Goal: Task Accomplishment & Management: Use online tool/utility

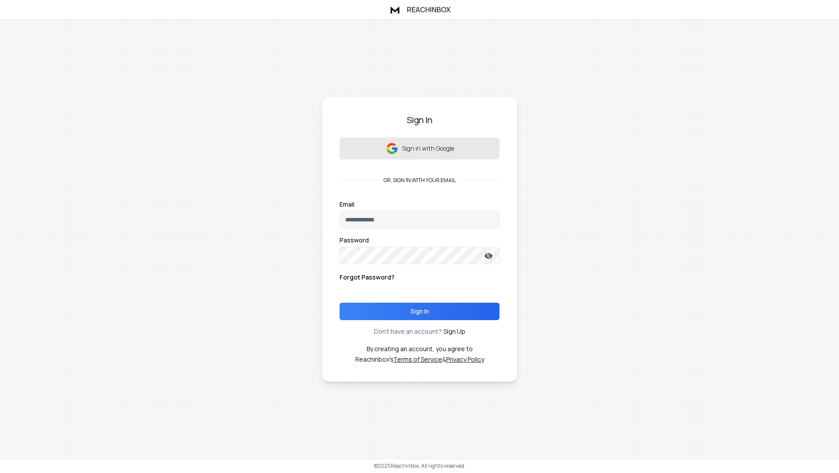
type input "**********"
click at [453, 153] on button "Sign in with Google" at bounding box center [419, 149] width 160 height 22
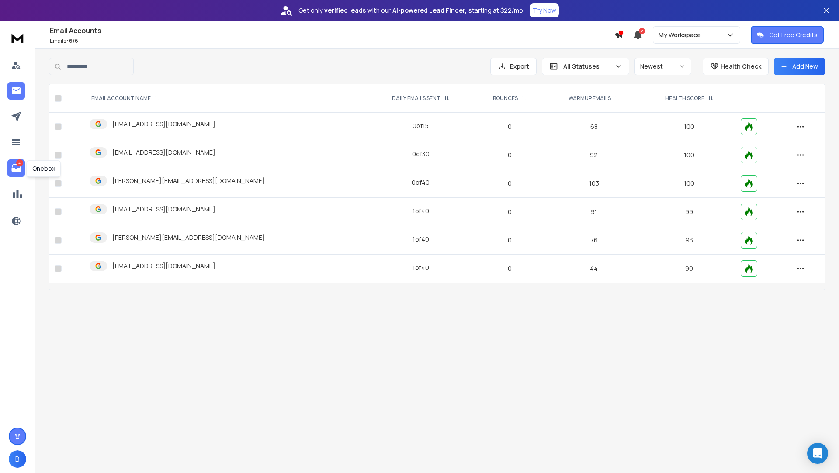
click at [17, 168] on icon at bounding box center [16, 168] width 10 height 10
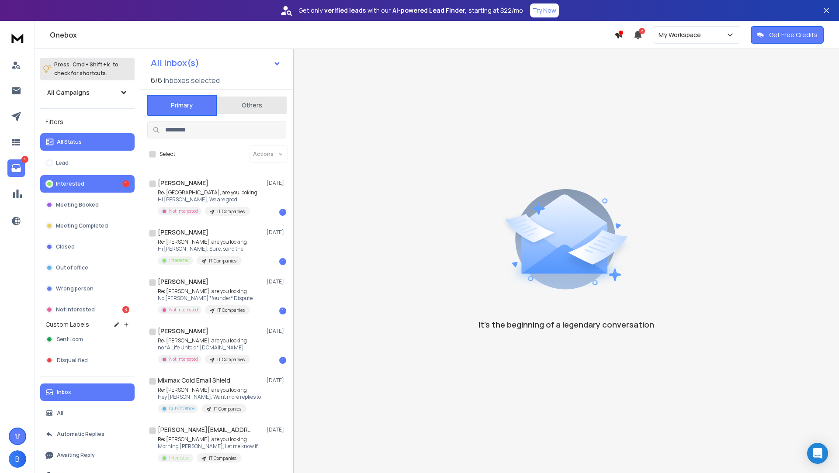
click at [98, 185] on button "Interested 1" at bounding box center [87, 183] width 94 height 17
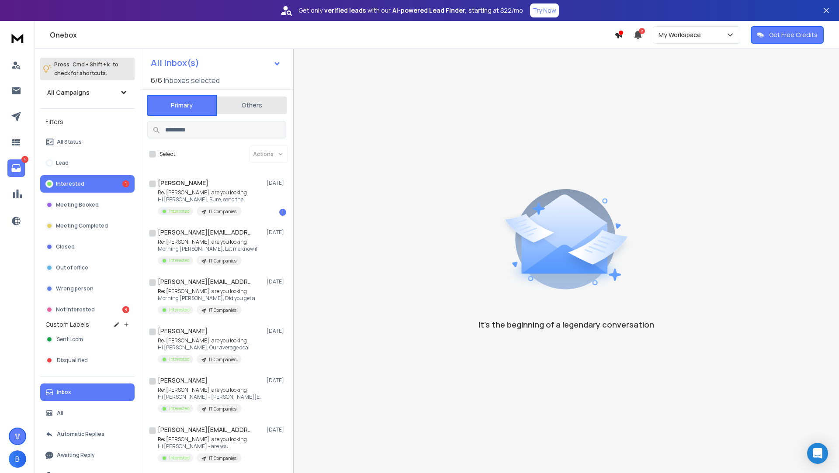
click at [232, 198] on p "Hi Ben, Sure, send the" at bounding box center [202, 199] width 89 height 7
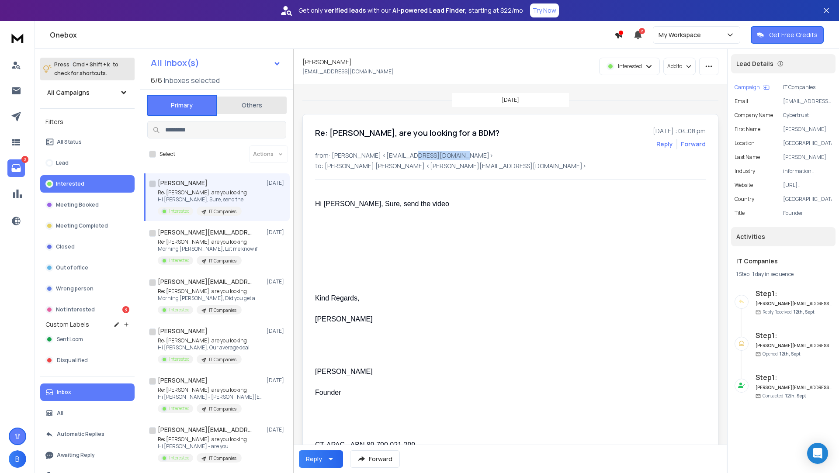
drag, startPoint x: 402, startPoint y: 157, endPoint x: 446, endPoint y: 157, distance: 43.7
click at [446, 157] on p "from: Paul Barton <cybertrust@cyberta.com.au>" at bounding box center [510, 155] width 390 height 9
copy p "cyberta.com.au"
click at [89, 311] on p "Not Interested" at bounding box center [75, 309] width 39 height 7
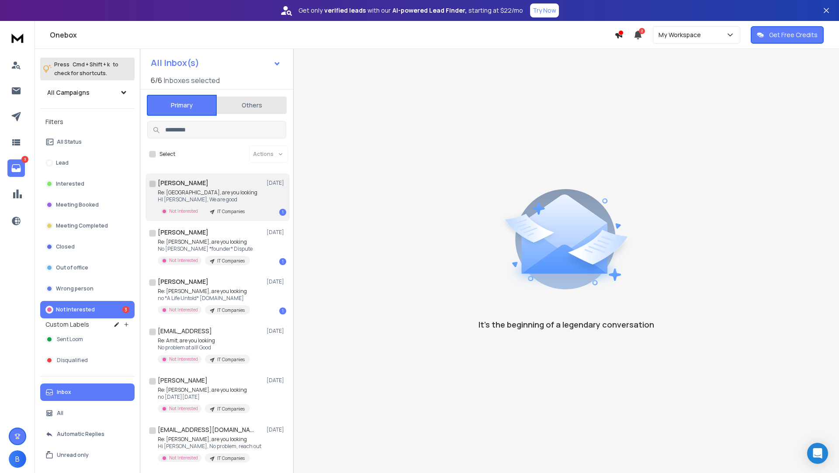
click at [228, 191] on p "Re: Hong, are you looking" at bounding box center [208, 192] width 100 height 7
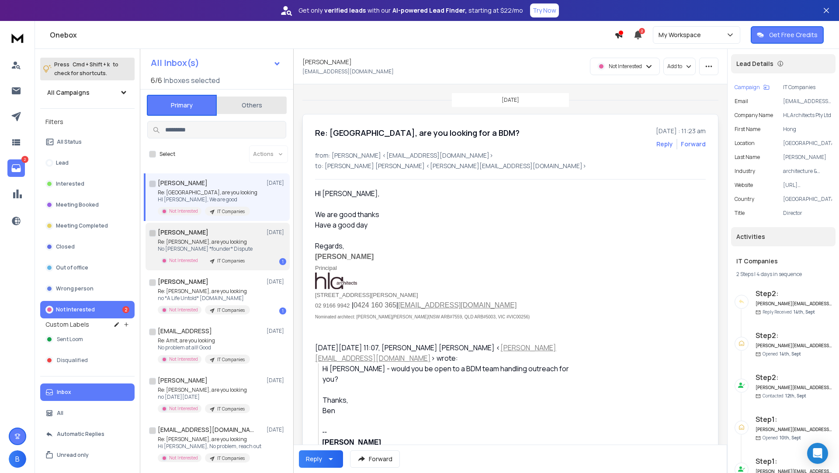
click at [225, 235] on div "Jenny Rudd 12 Sep" at bounding box center [222, 232] width 128 height 9
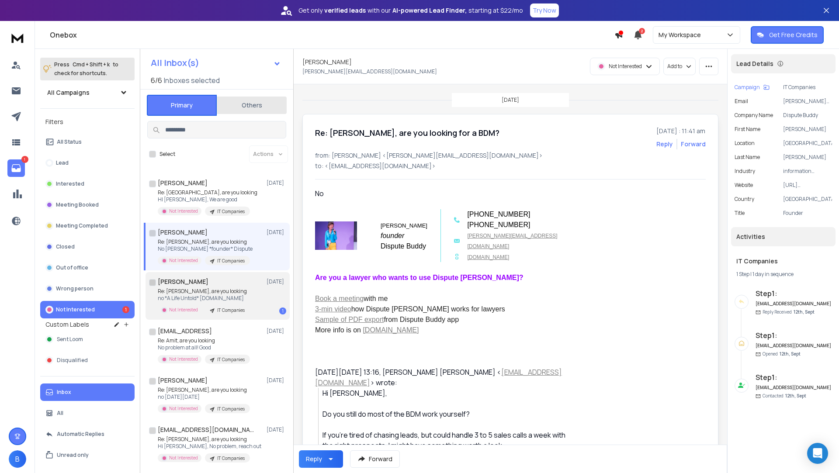
click at [225, 288] on p "Re: Josh, are you looking" at bounding box center [204, 291] width 92 height 7
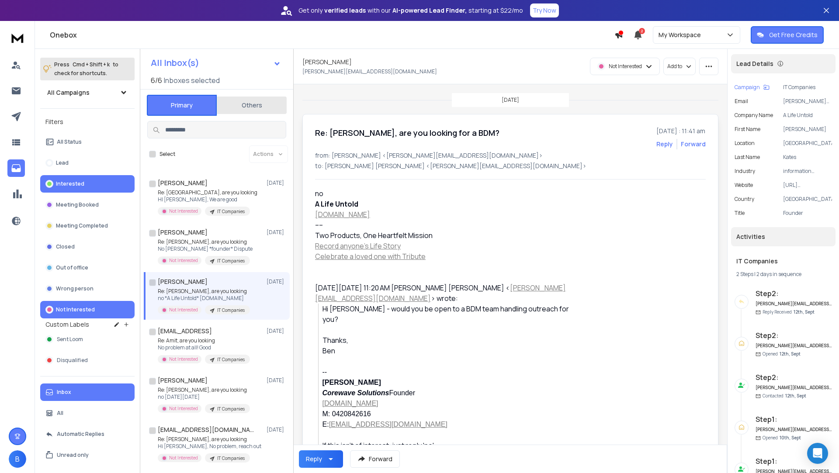
click at [100, 182] on button "Interested" at bounding box center [87, 183] width 94 height 17
